Goal: Transaction & Acquisition: Obtain resource

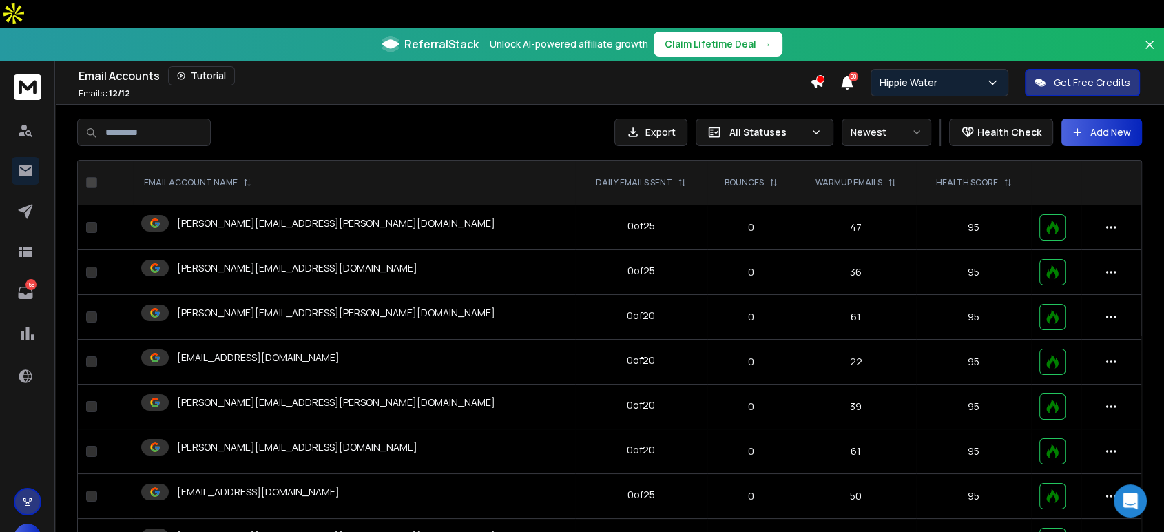
click at [954, 76] on div "Hippie Water" at bounding box center [939, 83] width 120 height 14
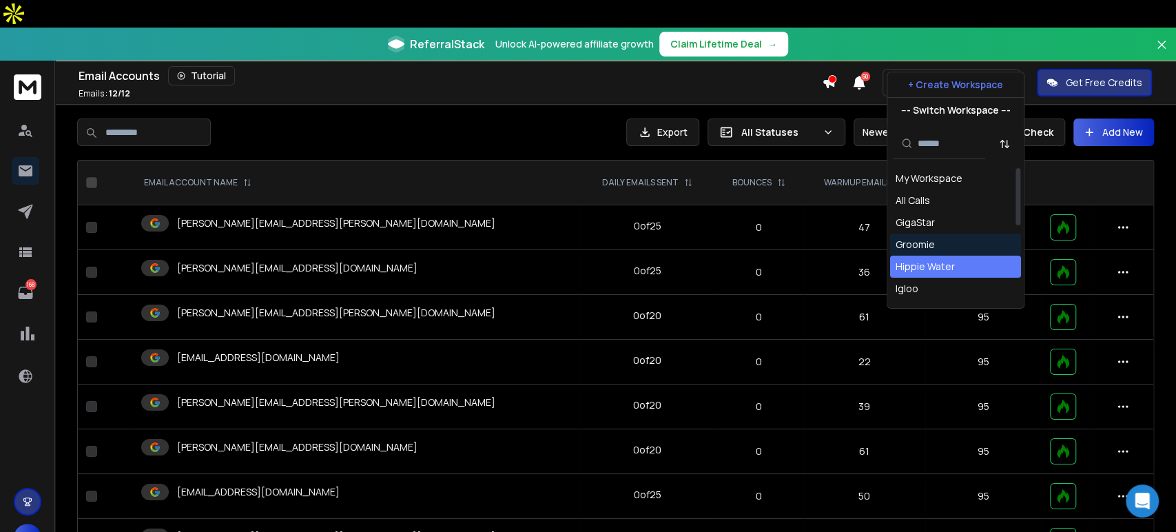
click at [958, 242] on div "Groomie" at bounding box center [955, 244] width 131 height 22
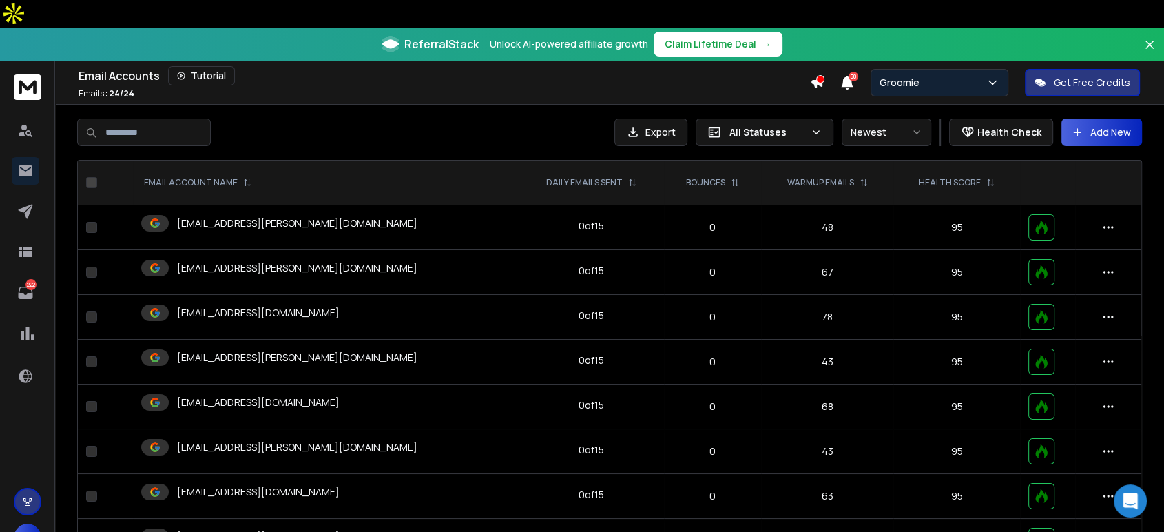
click at [922, 76] on p "Groomie" at bounding box center [901, 83] width 45 height 14
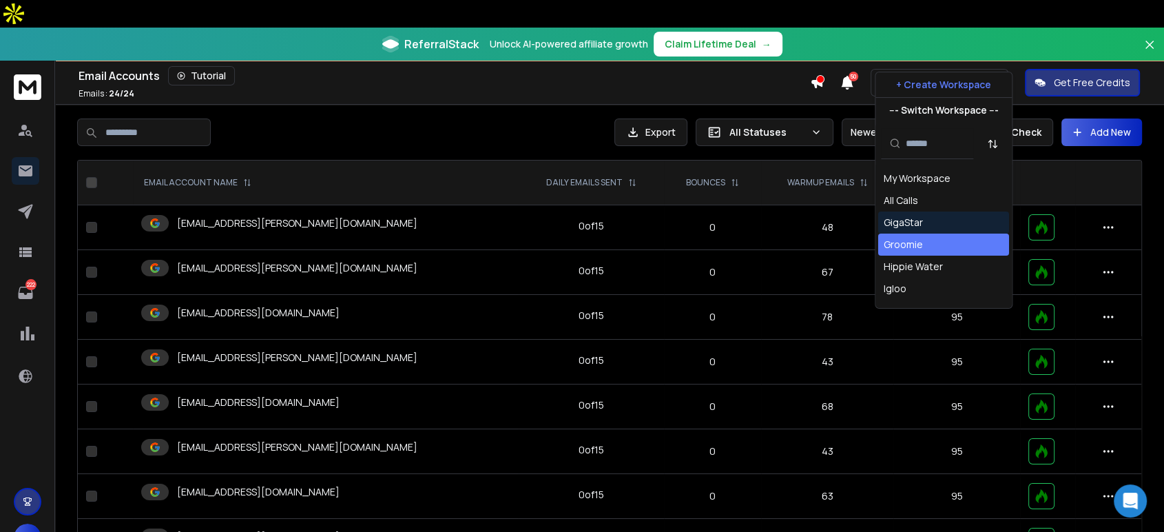
click at [326, 118] on div at bounding box center [341, 132] width 529 height 28
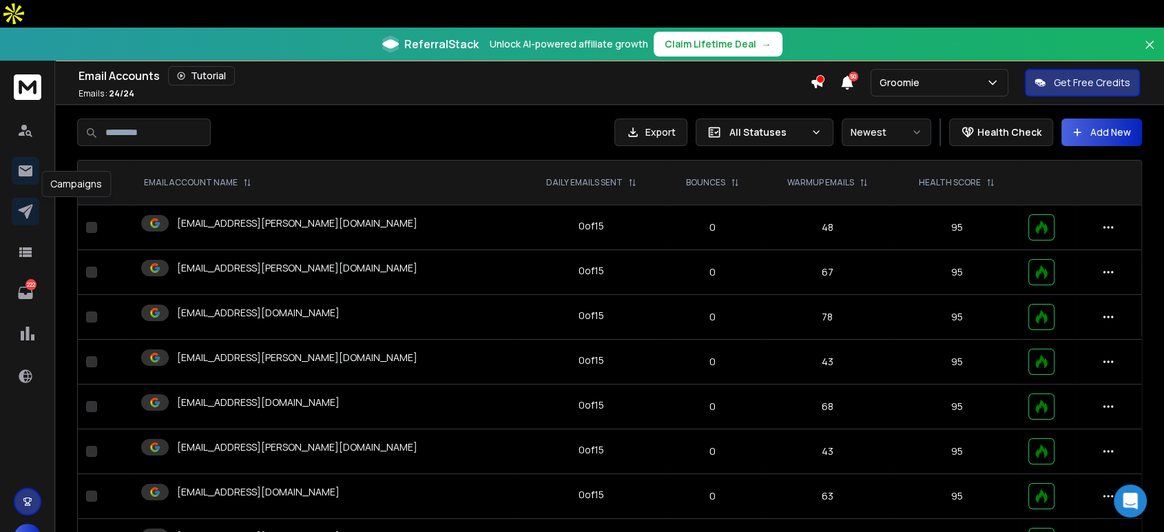
click at [26, 205] on icon at bounding box center [25, 212] width 14 height 14
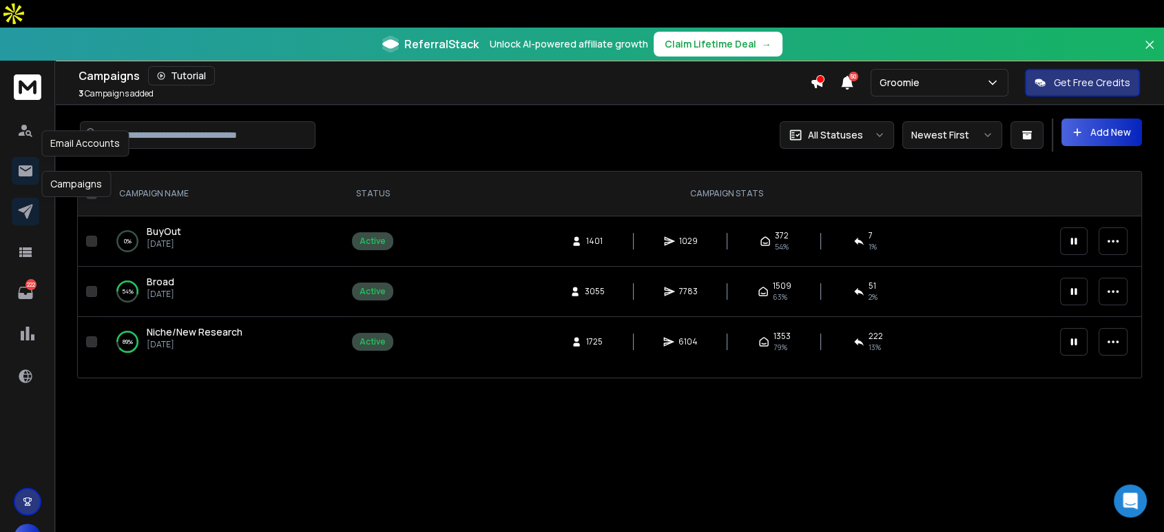
click at [24, 157] on link at bounding box center [26, 171] width 28 height 28
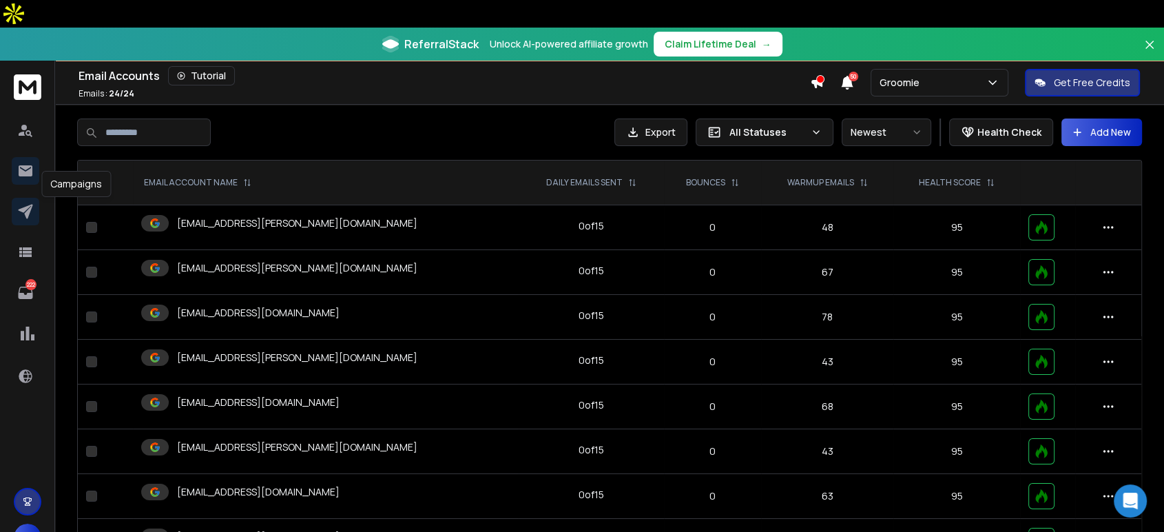
click at [12, 198] on link at bounding box center [26, 212] width 28 height 28
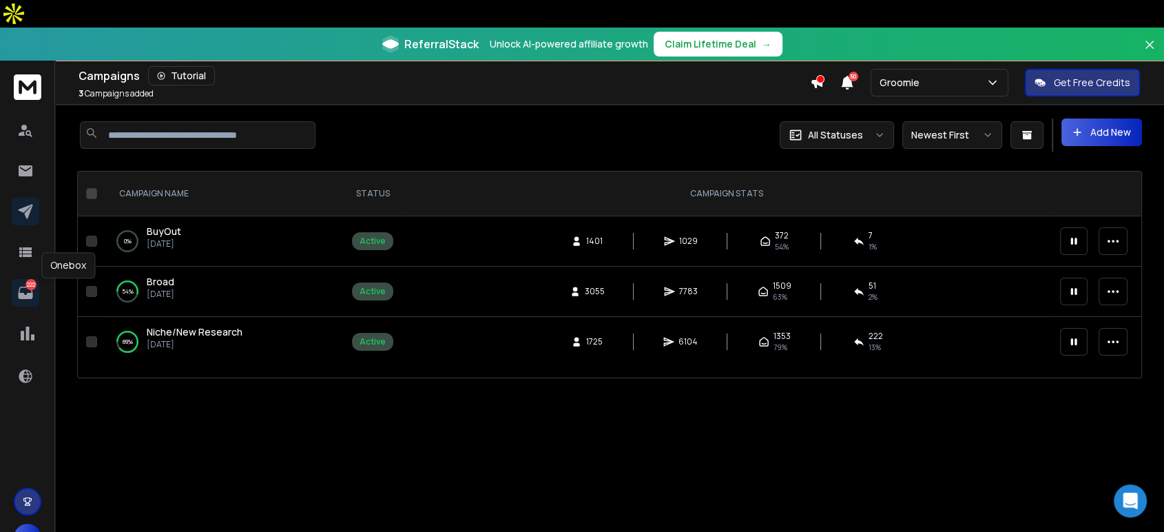
click at [25, 279] on p "222" at bounding box center [30, 284] width 11 height 11
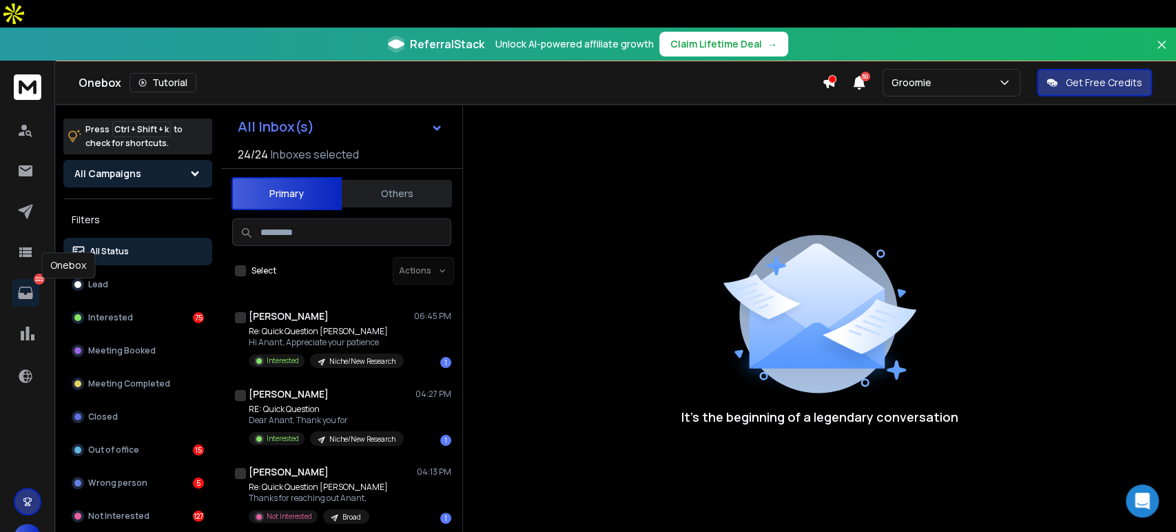
click at [120, 167] on h1 "All Campaigns" at bounding box center [107, 174] width 67 height 14
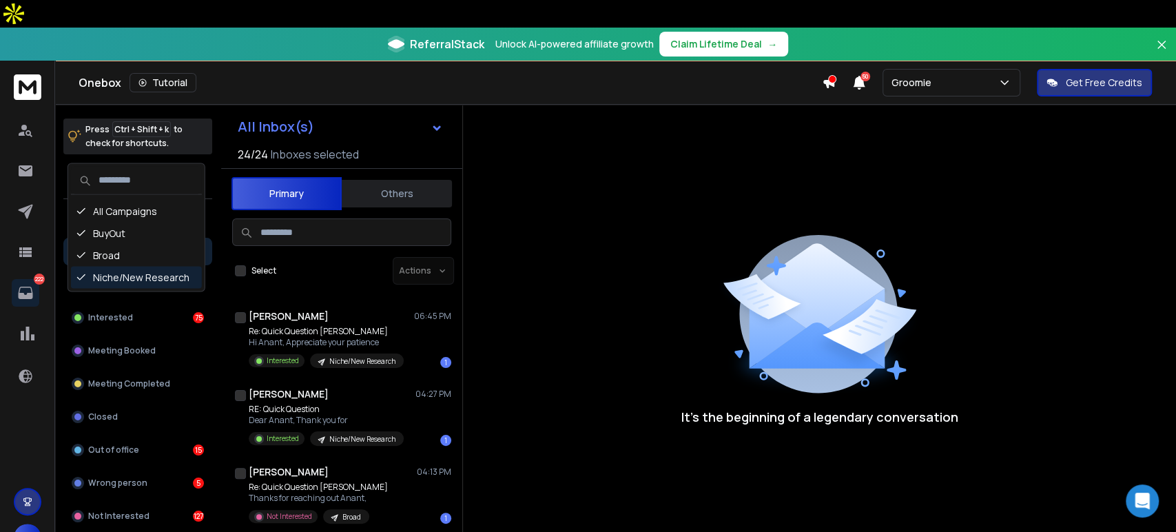
drag, startPoint x: 97, startPoint y: 277, endPoint x: 103, endPoint y: 258, distance: 20.1
click at [98, 276] on div "Niche/New Research" at bounding box center [136, 277] width 131 height 22
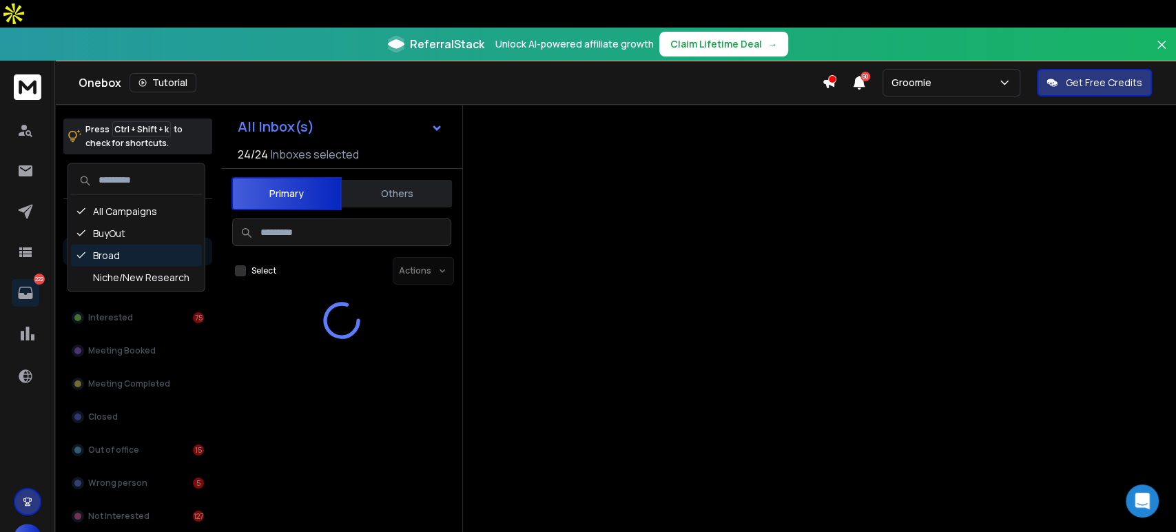
click at [103, 252] on div "Broad" at bounding box center [136, 255] width 131 height 22
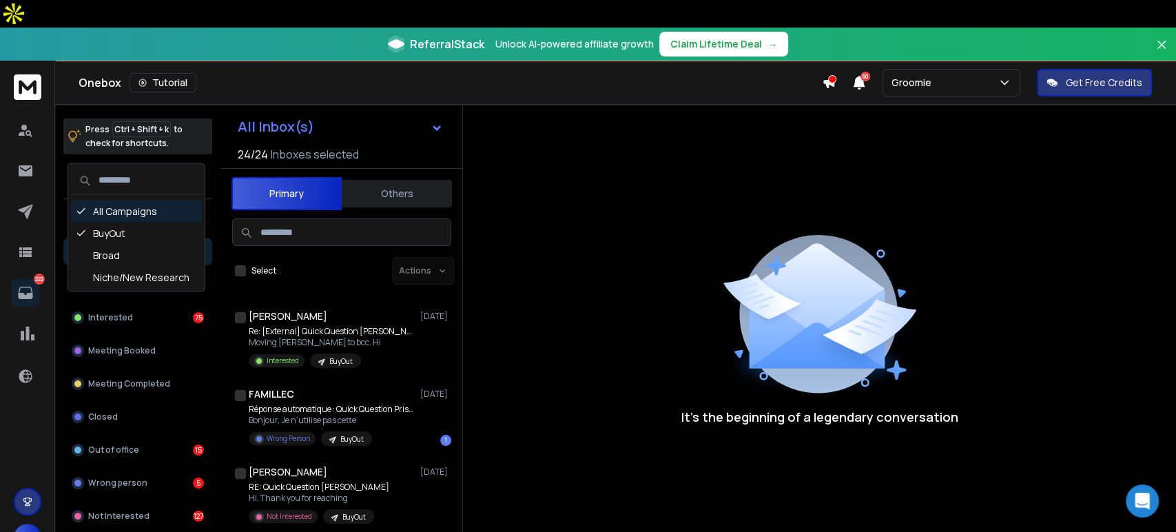
click at [112, 214] on div "All Campaigns" at bounding box center [136, 211] width 131 height 22
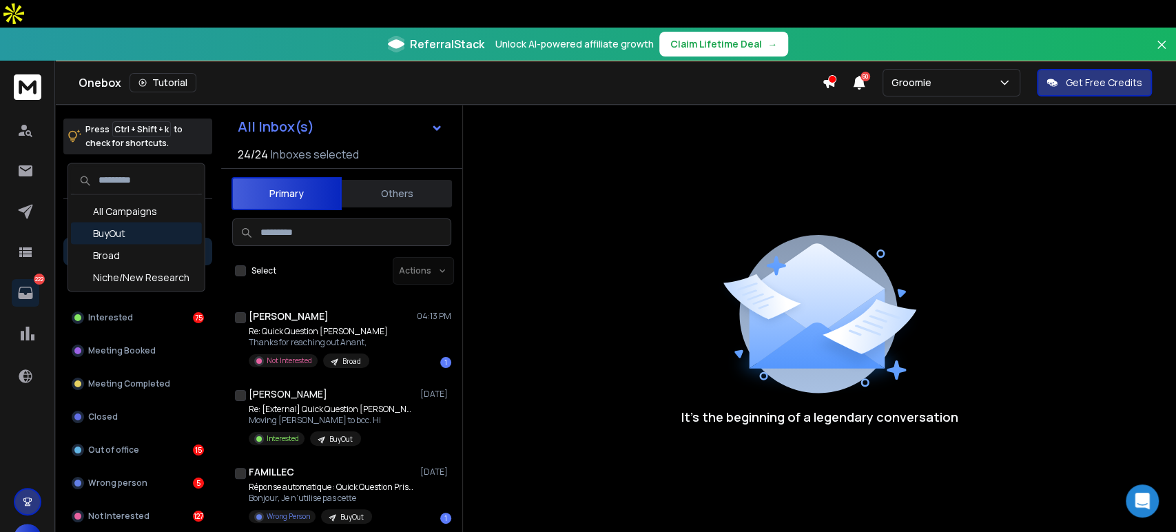
click at [149, 226] on div "BuyOut" at bounding box center [136, 233] width 131 height 22
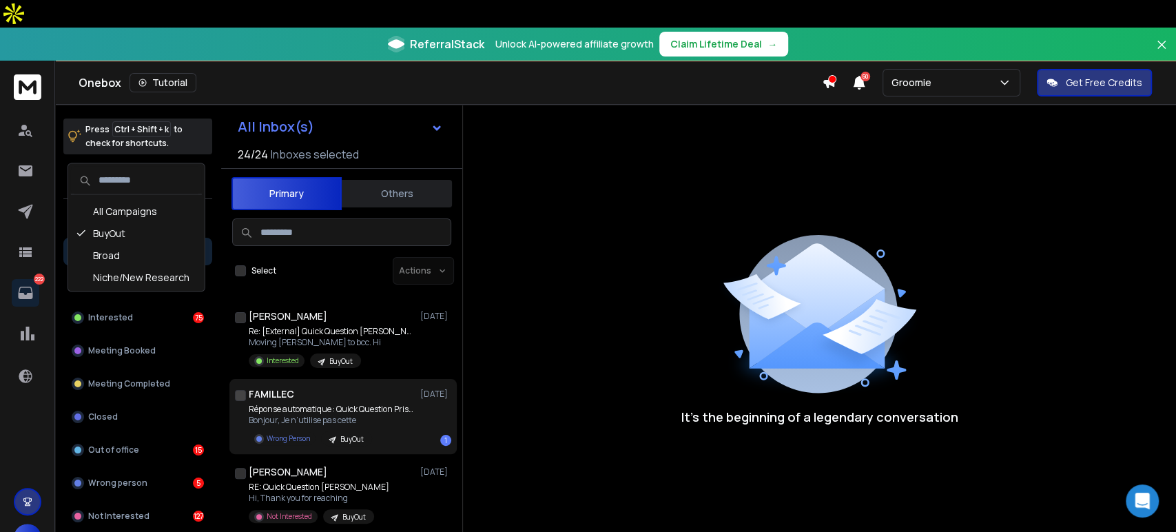
click at [410, 415] on p "Bonjour, Je n’utilise pas cette" at bounding box center [331, 420] width 165 height 11
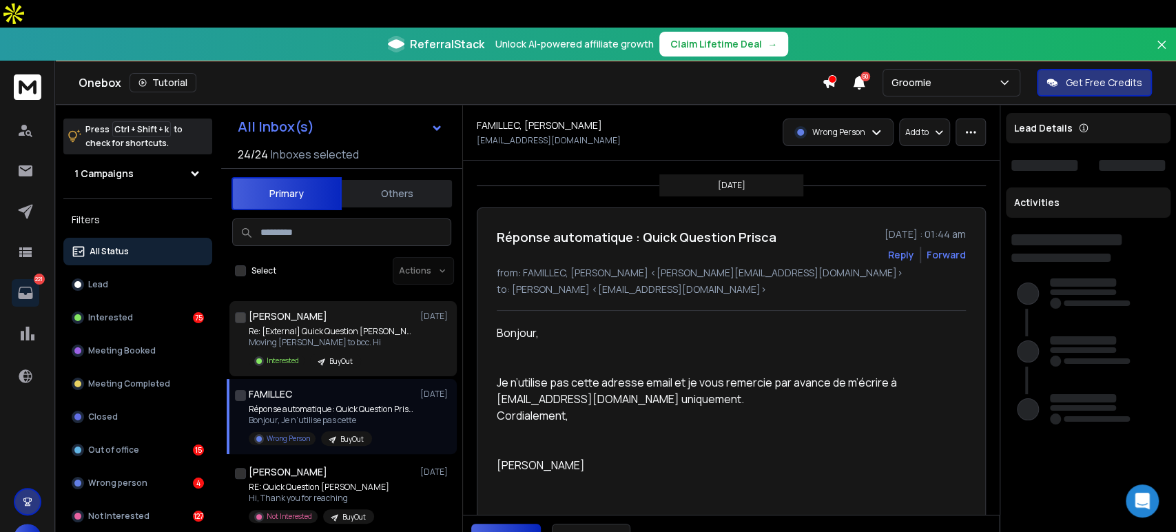
click at [302, 326] on p "Re: [External] Quick Question [PERSON_NAME]" at bounding box center [331, 331] width 165 height 11
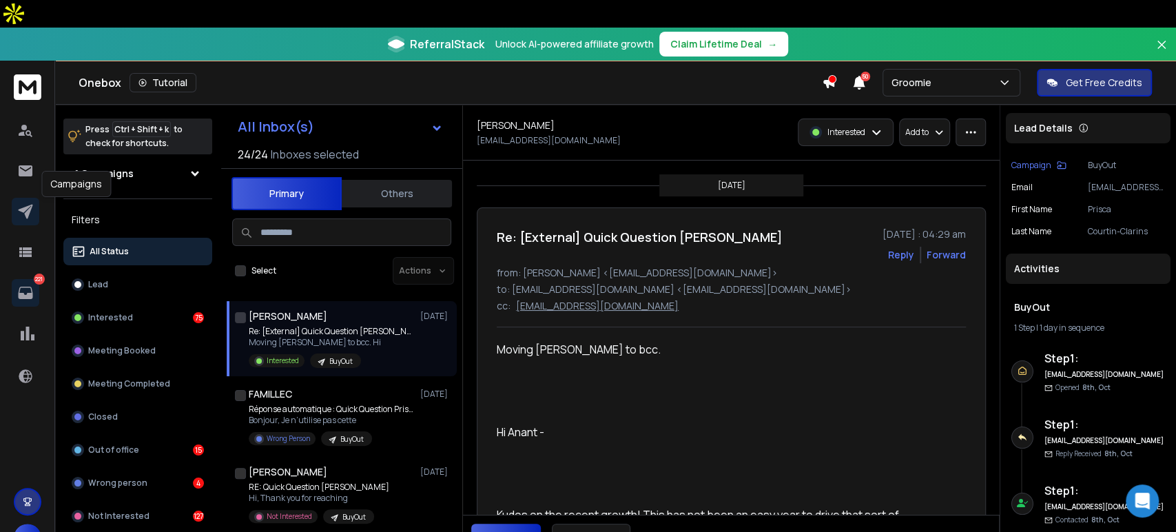
click at [23, 203] on icon at bounding box center [25, 211] width 17 height 17
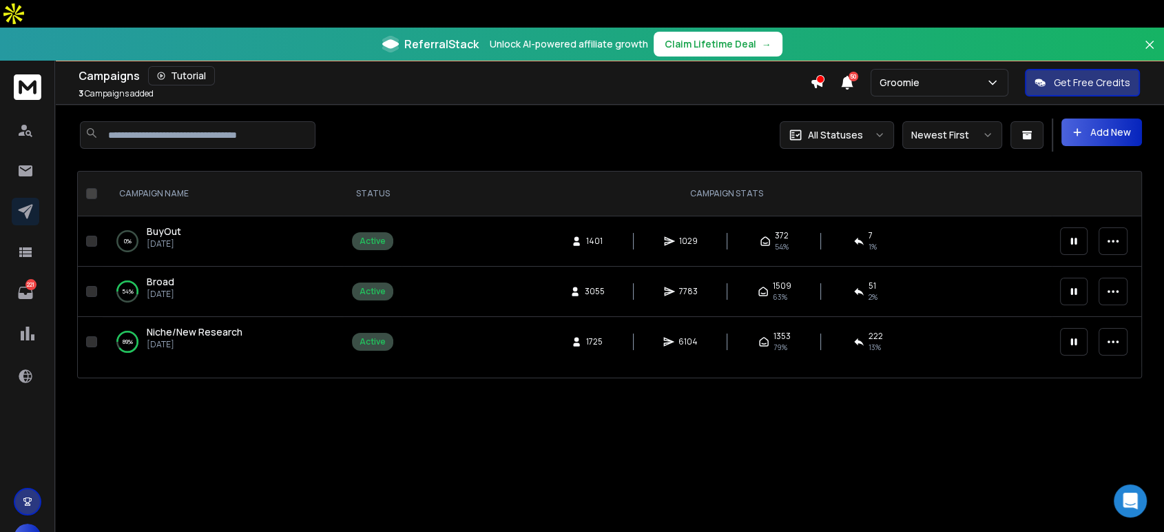
click at [207, 456] on div "Campaigns 3 Campaigns Added All Statuses Newest First Add New CAMPAIGN NAME STA…" at bounding box center [609, 384] width 1065 height 532
click at [450, 230] on div "1401 1029 372 54 % 7 1 %" at bounding box center [727, 241] width 634 height 22
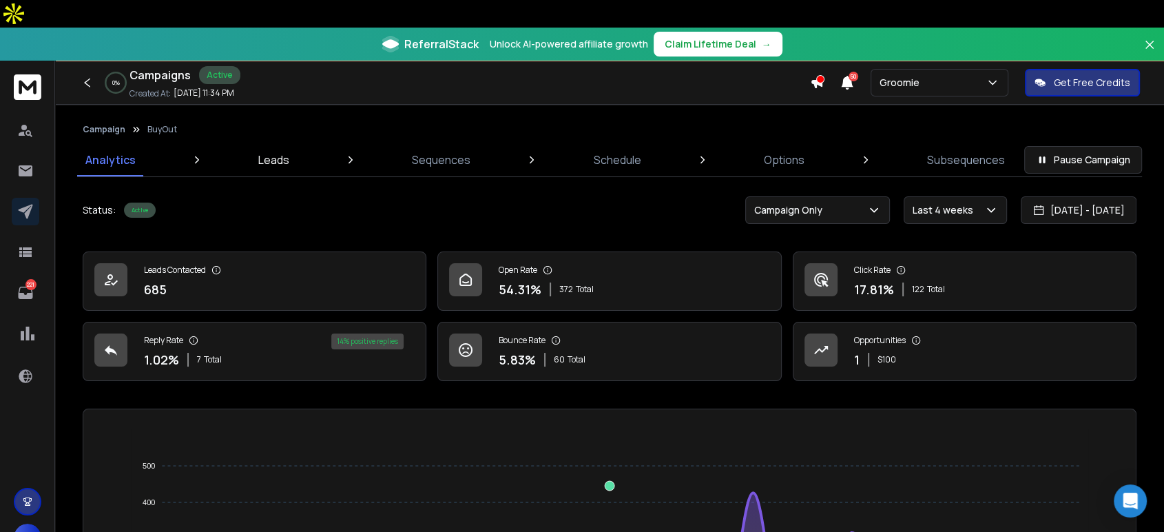
click at [290, 143] on link "Leads" at bounding box center [274, 159] width 48 height 33
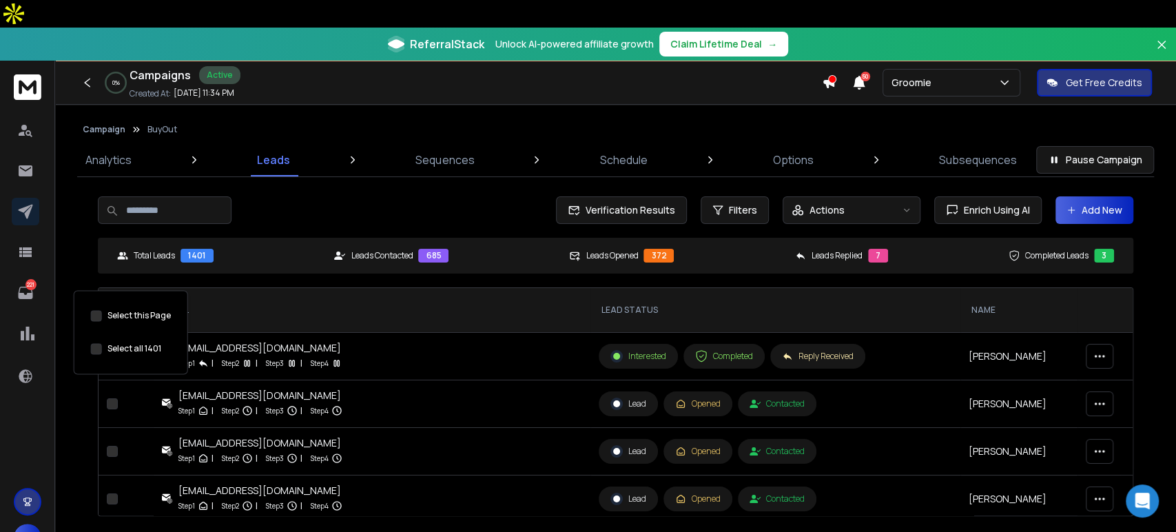
click at [99, 347] on button "Select this Page" at bounding box center [96, 348] width 11 height 11
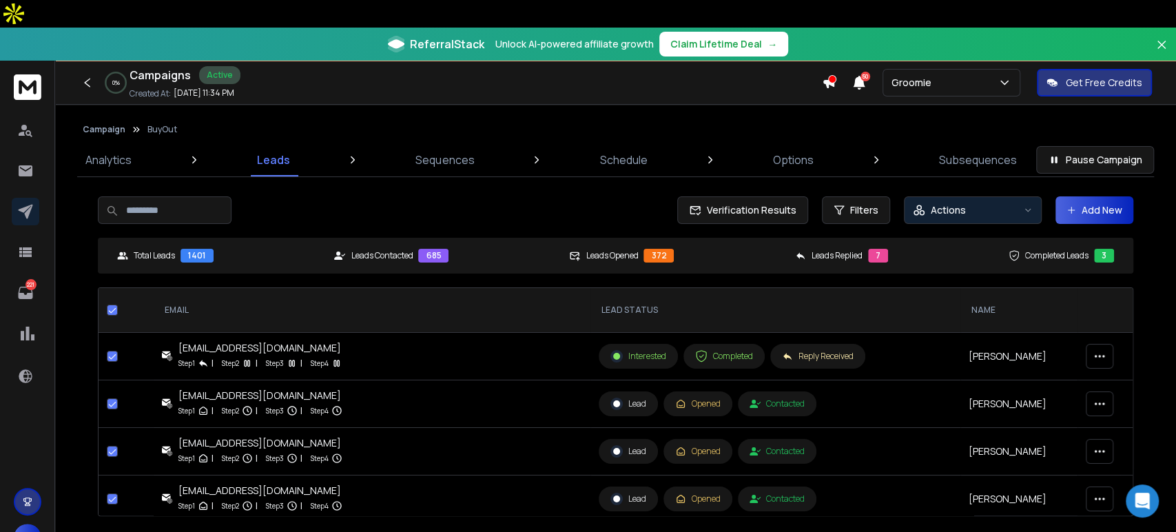
click at [974, 203] on div "Actions" at bounding box center [964, 210] width 105 height 14
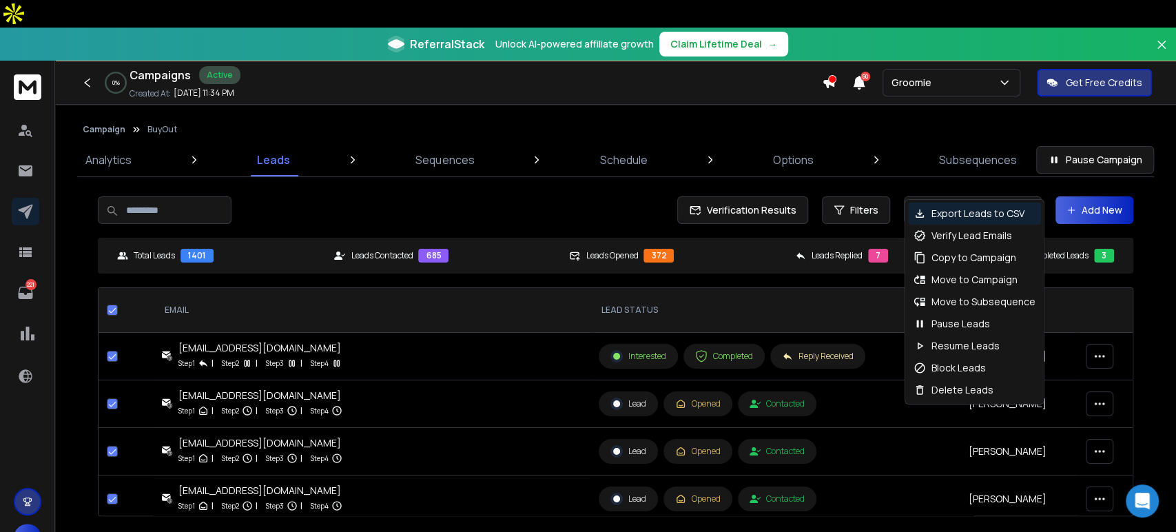
click at [972, 214] on p "Export Leads to CSV" at bounding box center [977, 214] width 93 height 14
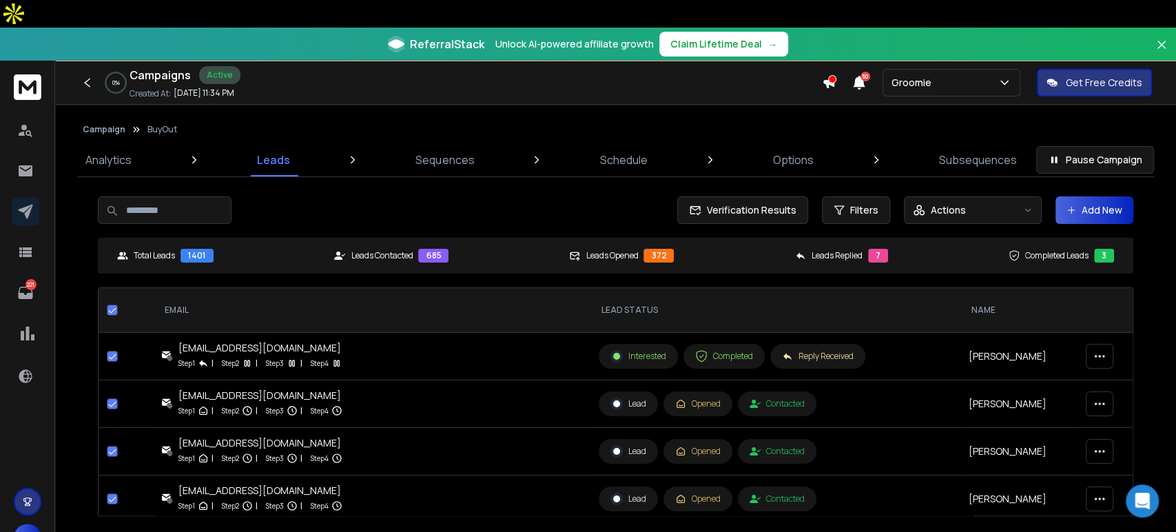
click at [556, 124] on div "Campaign BuyOut" at bounding box center [615, 129] width 1065 height 11
click at [963, 76] on div "Groomie" at bounding box center [951, 83] width 120 height 14
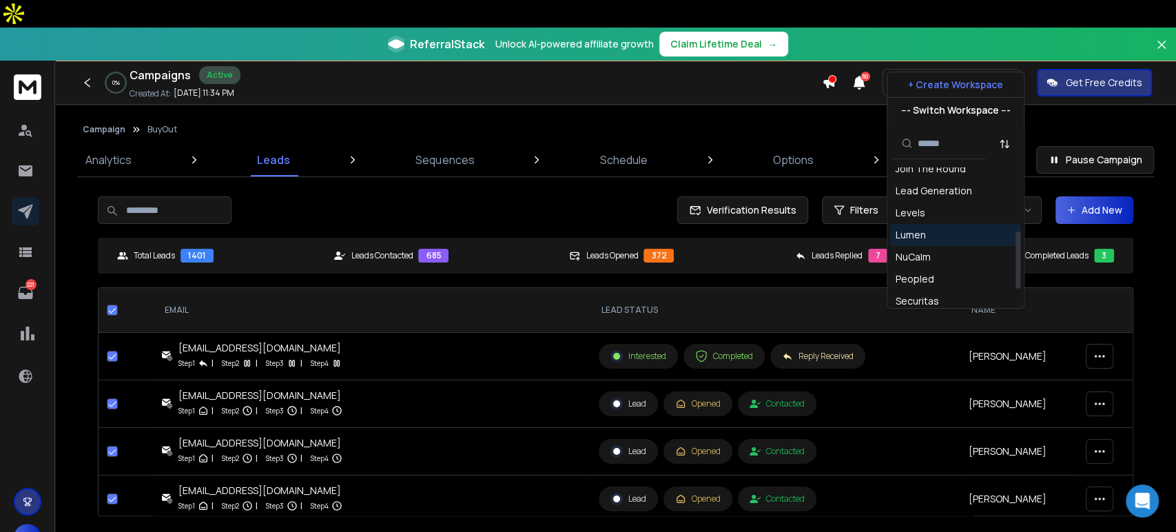
scroll to position [153, 0]
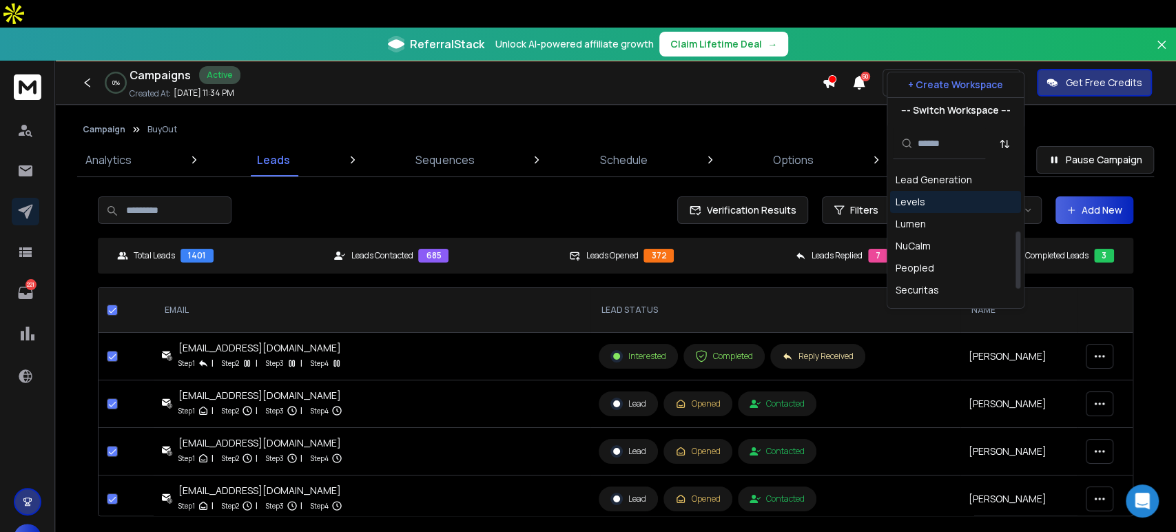
click at [963, 202] on div "Levels" at bounding box center [955, 202] width 131 height 22
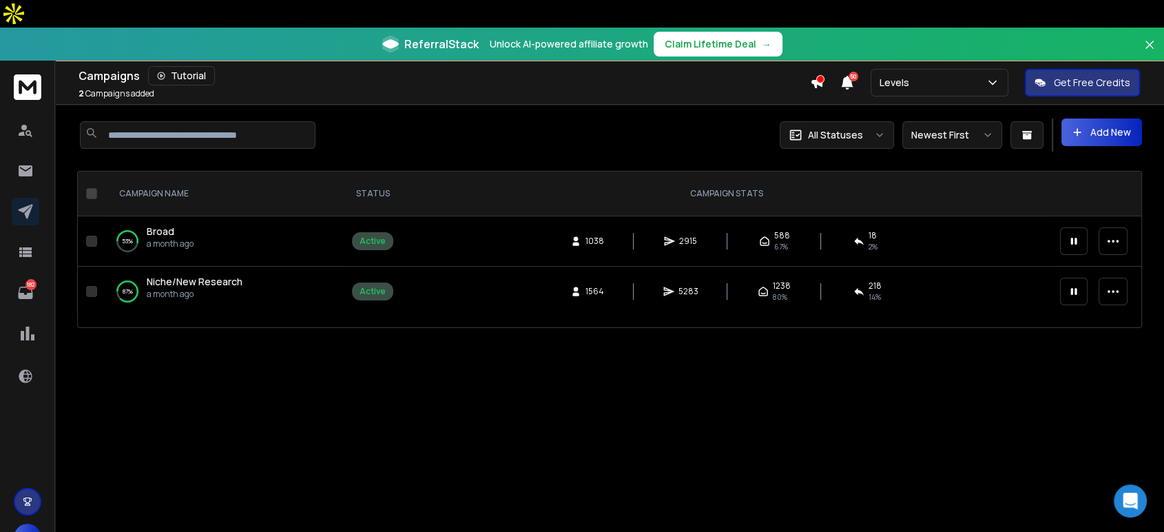
click at [466, 280] on div "1564 5283 1238 80 % 218 14 %" at bounding box center [727, 291] width 634 height 22
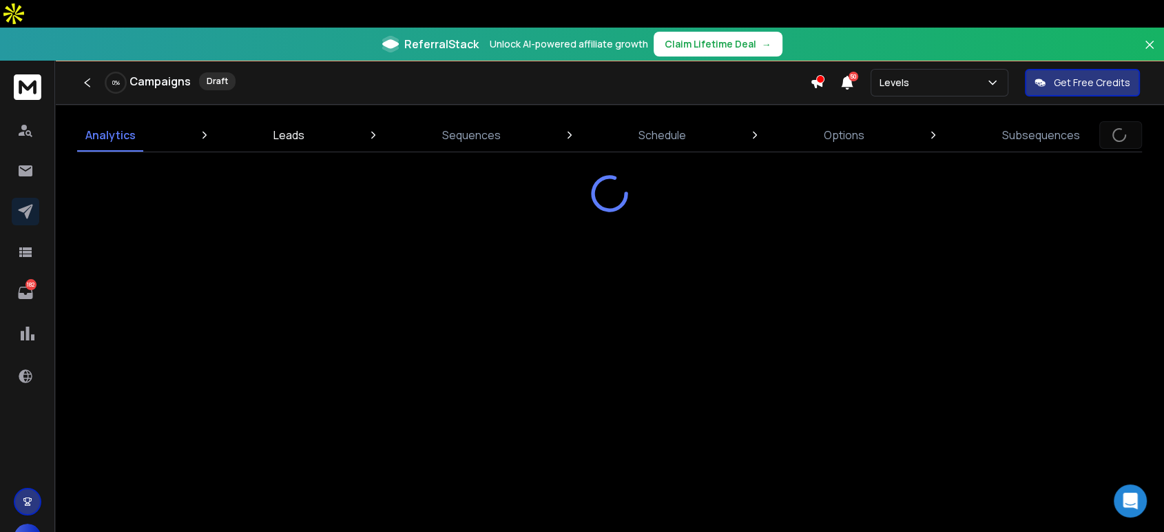
click at [287, 118] on link "Leads" at bounding box center [289, 134] width 48 height 33
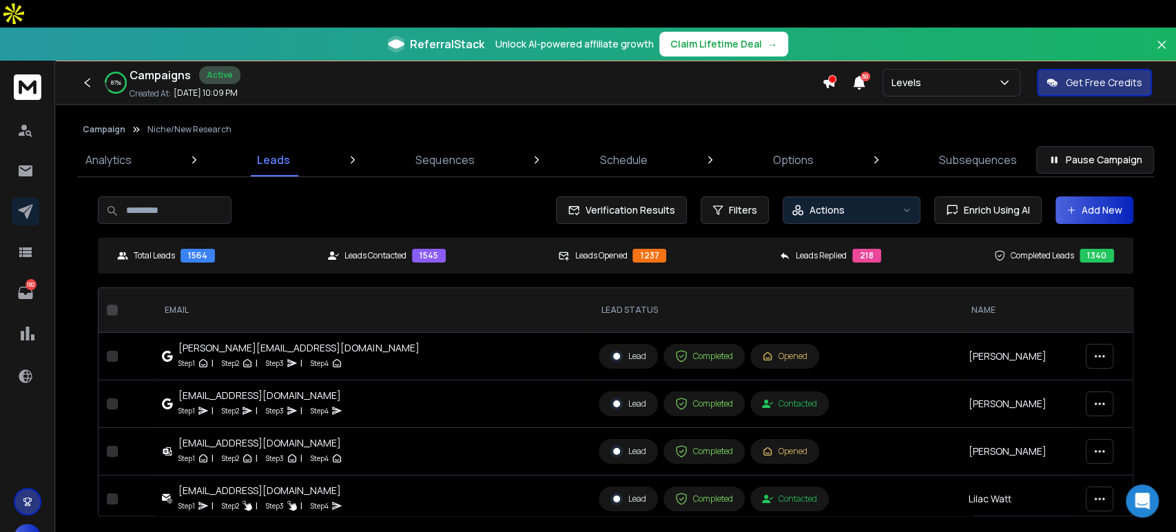
click at [853, 203] on div "Actions" at bounding box center [843, 210] width 105 height 14
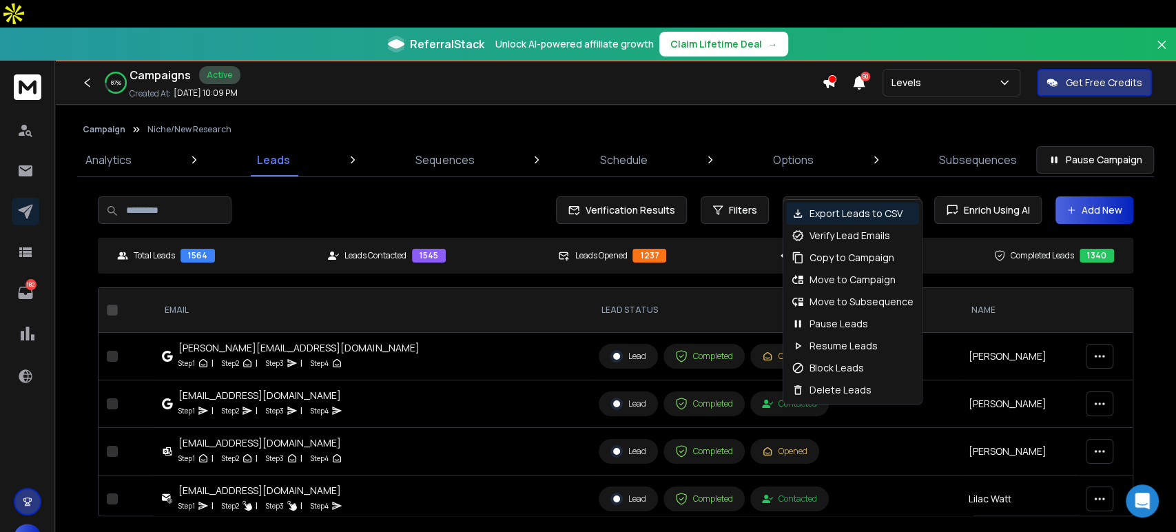
click at [856, 211] on p "Export Leads to CSV" at bounding box center [855, 214] width 93 height 14
